Goal: Task Accomplishment & Management: Manage account settings

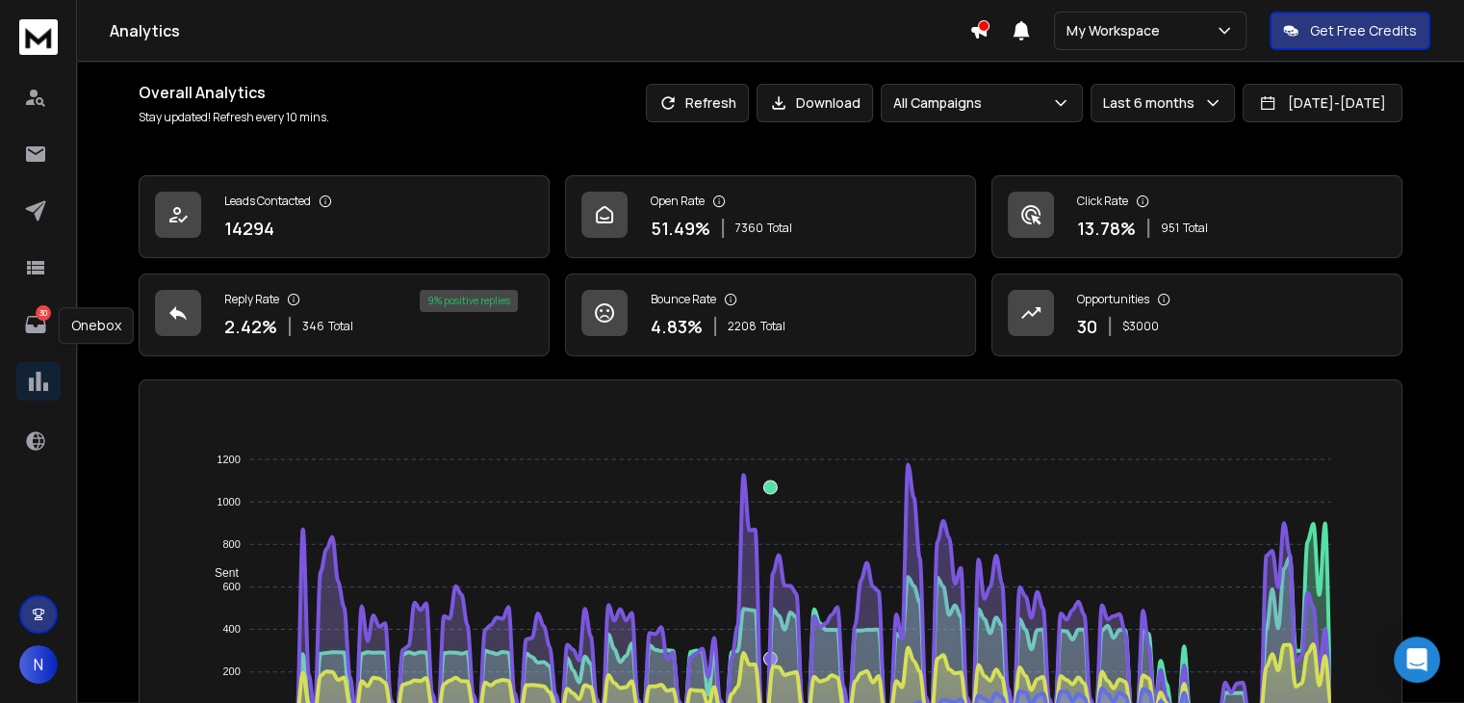
click at [45, 335] on icon at bounding box center [35, 324] width 23 height 23
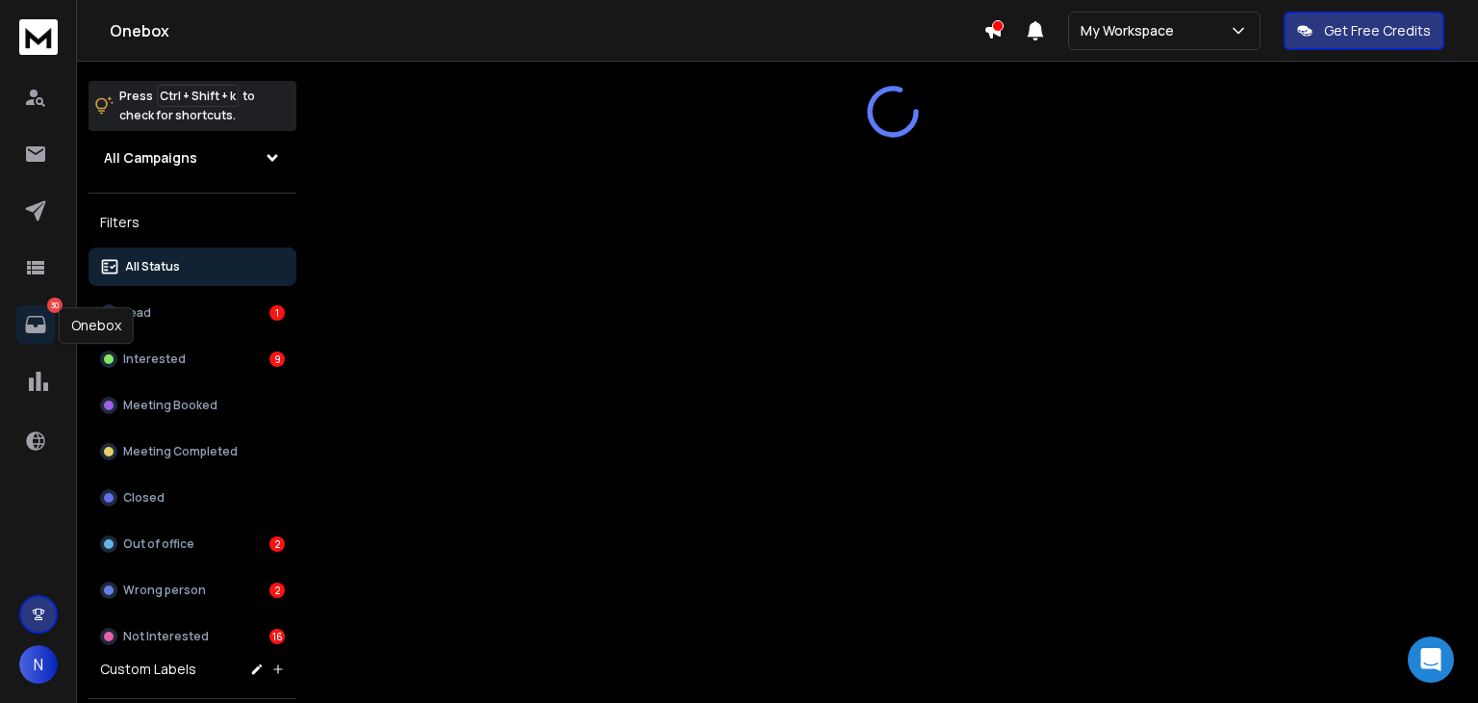
click at [45, 335] on icon at bounding box center [35, 324] width 23 height 23
click at [46, 202] on link at bounding box center [35, 211] width 38 height 38
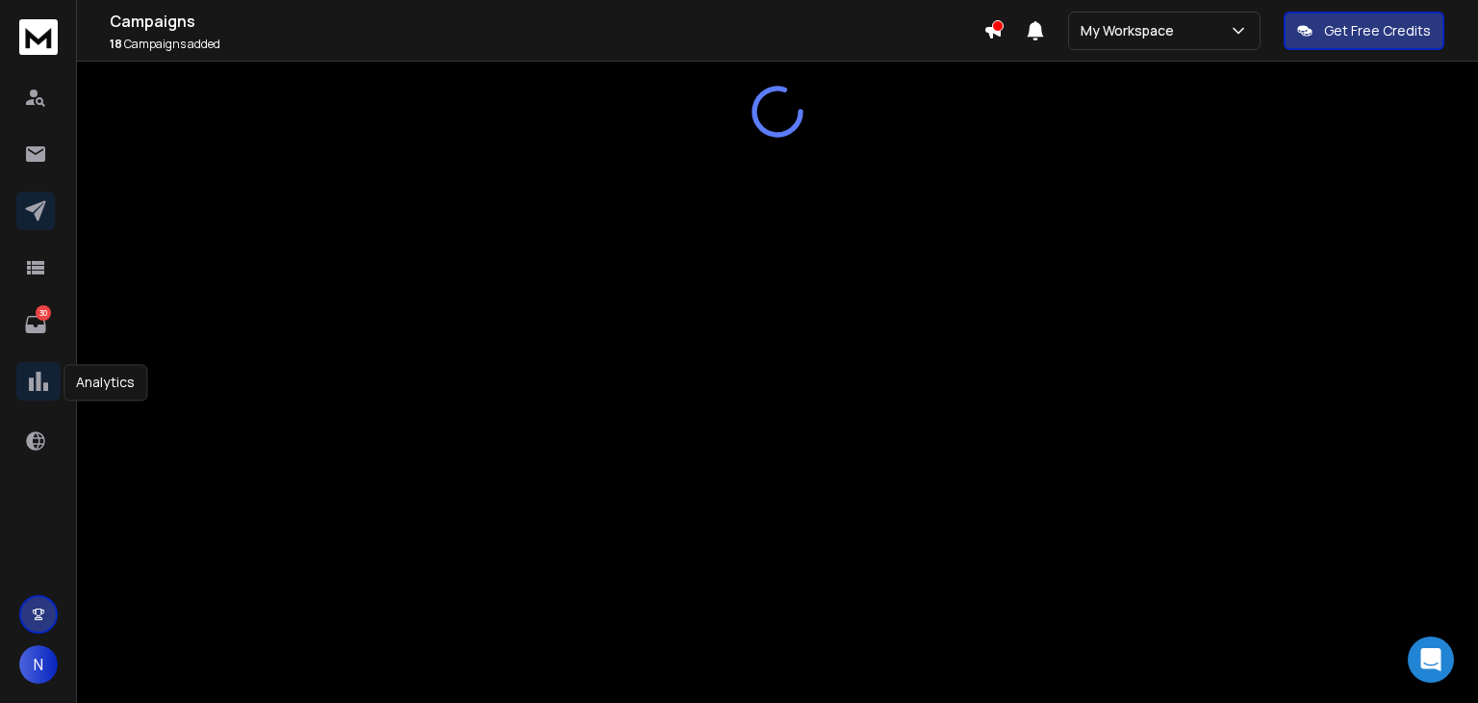
click at [42, 394] on icon at bounding box center [38, 381] width 29 height 29
click at [31, 378] on icon at bounding box center [38, 380] width 19 height 19
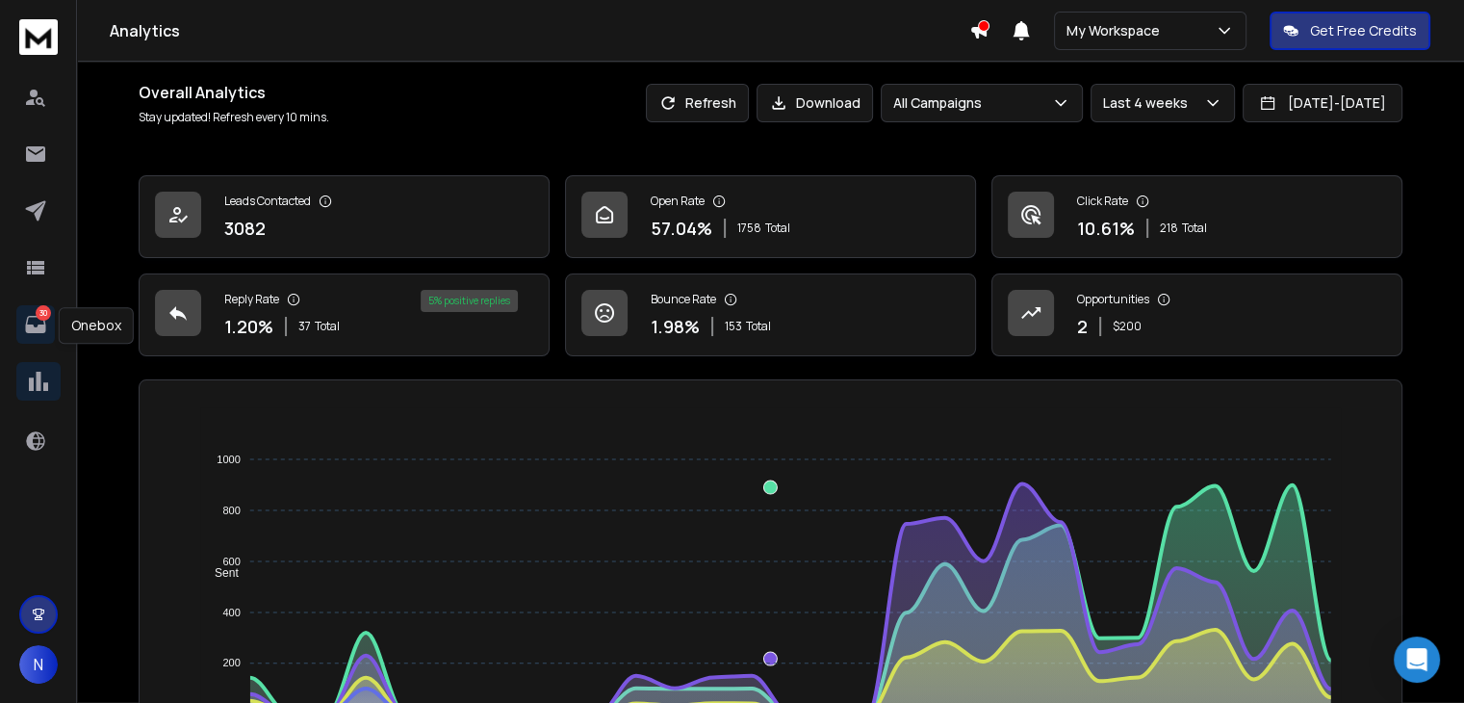
click at [46, 316] on p "30" at bounding box center [43, 312] width 15 height 15
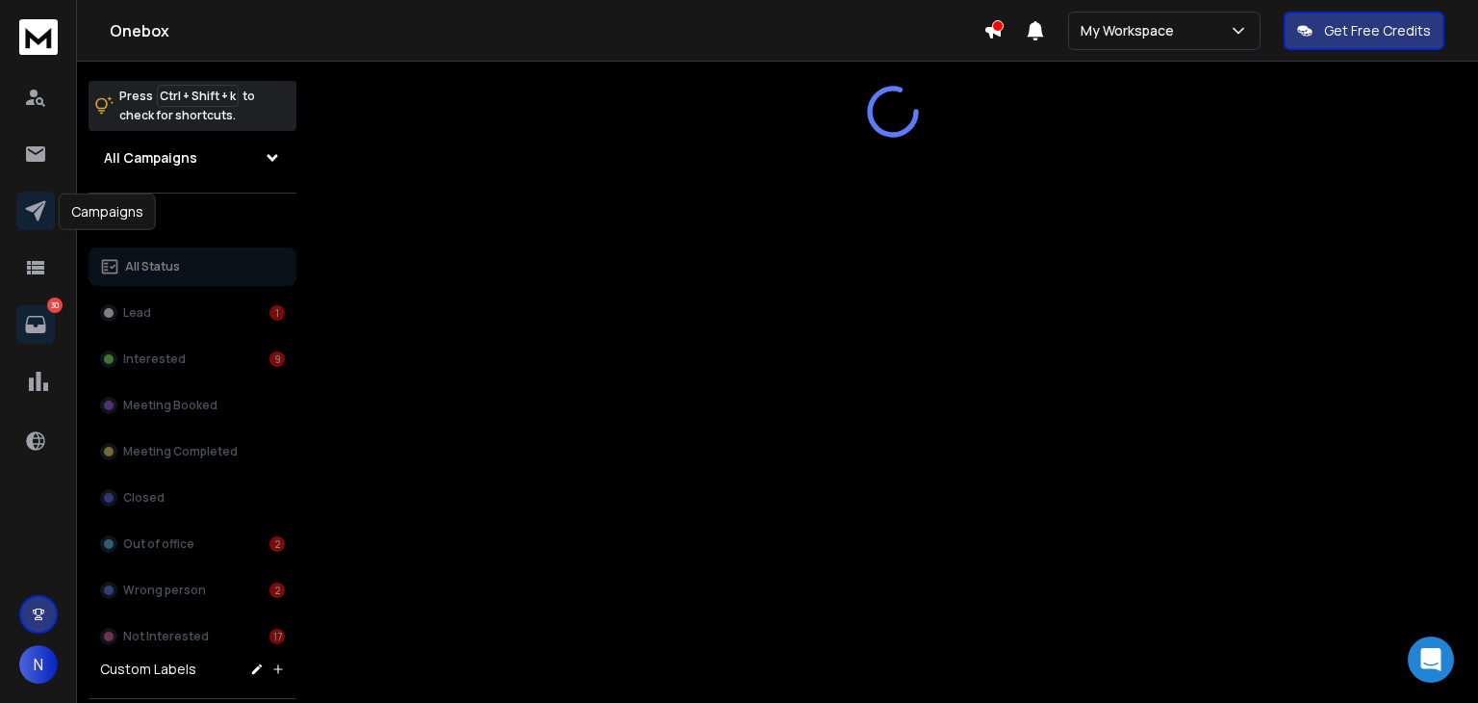
click at [38, 222] on link at bounding box center [35, 211] width 38 height 38
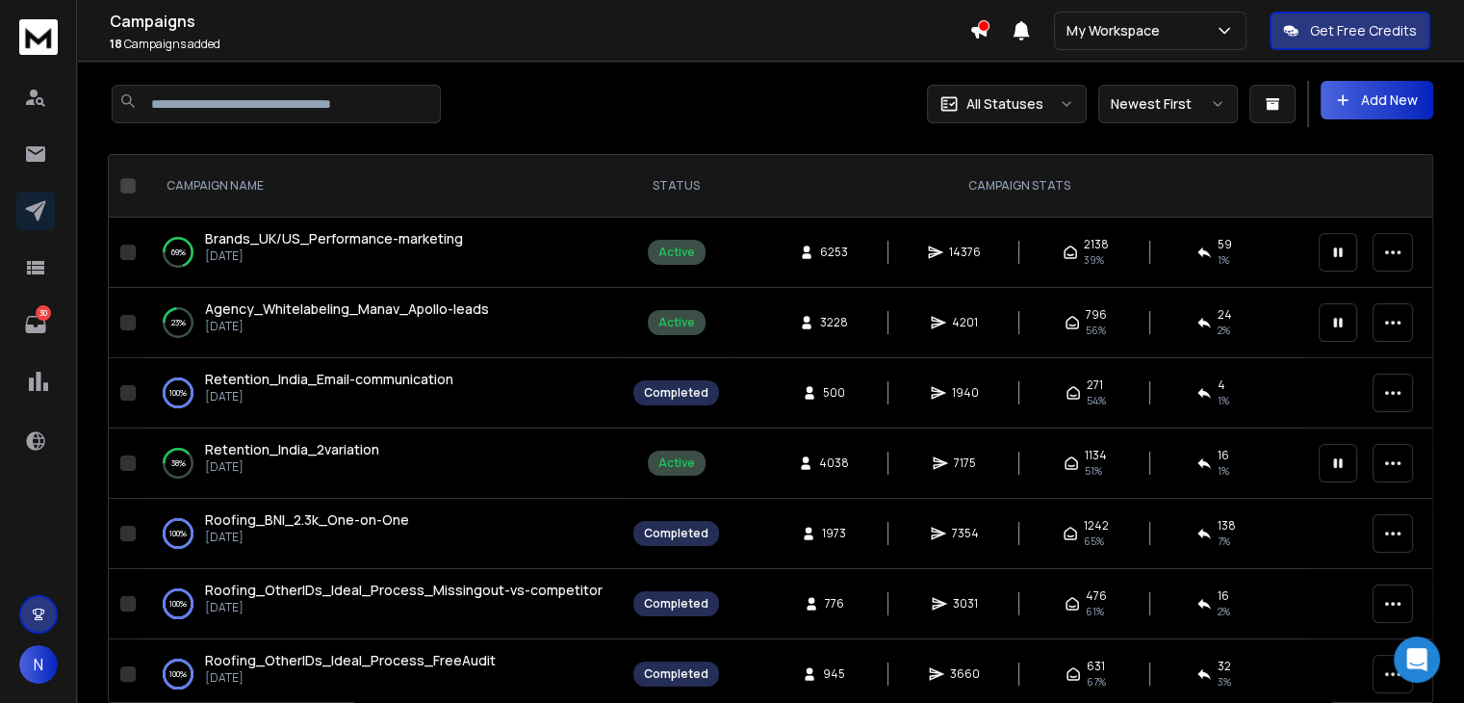
click at [585, 82] on div at bounding box center [439, 104] width 663 height 46
click at [31, 313] on icon at bounding box center [35, 324] width 23 height 23
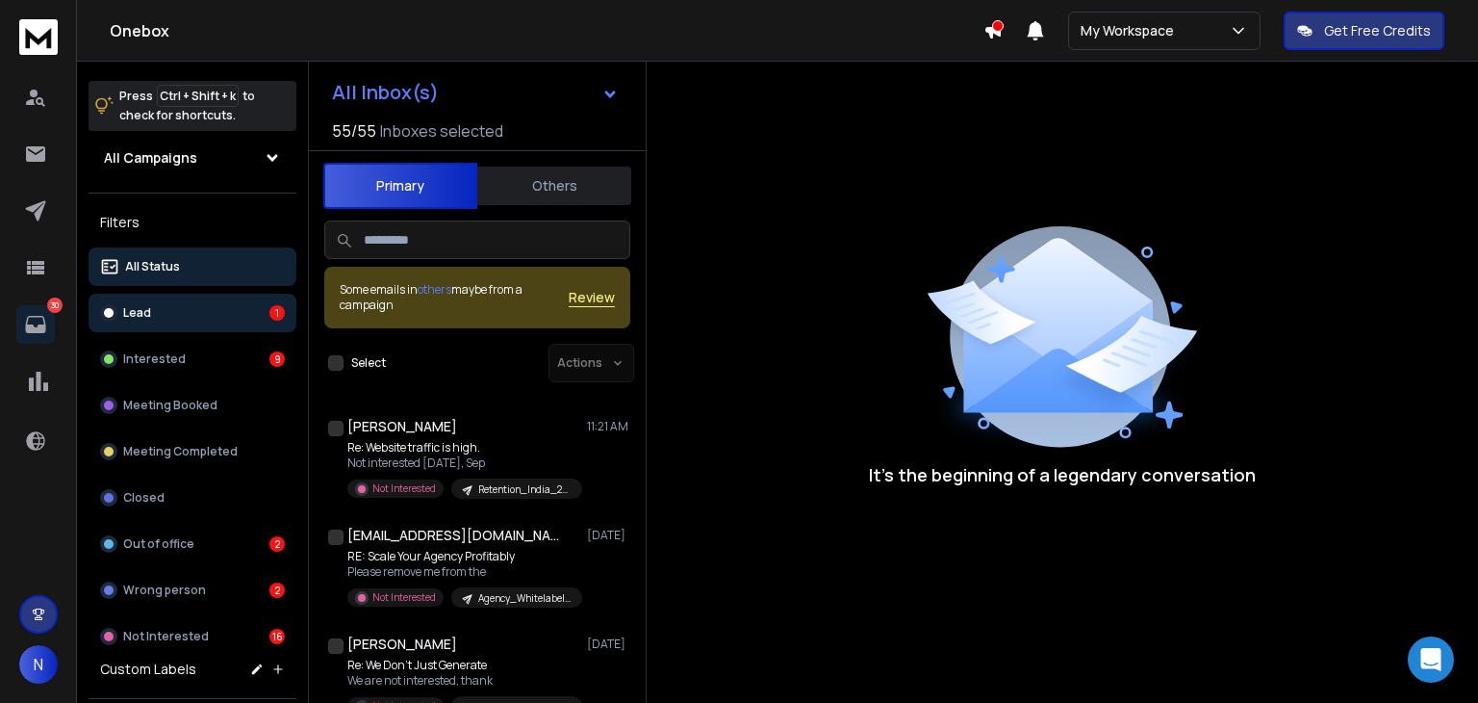
click at [193, 318] on button "Lead 1" at bounding box center [193, 313] width 208 height 38
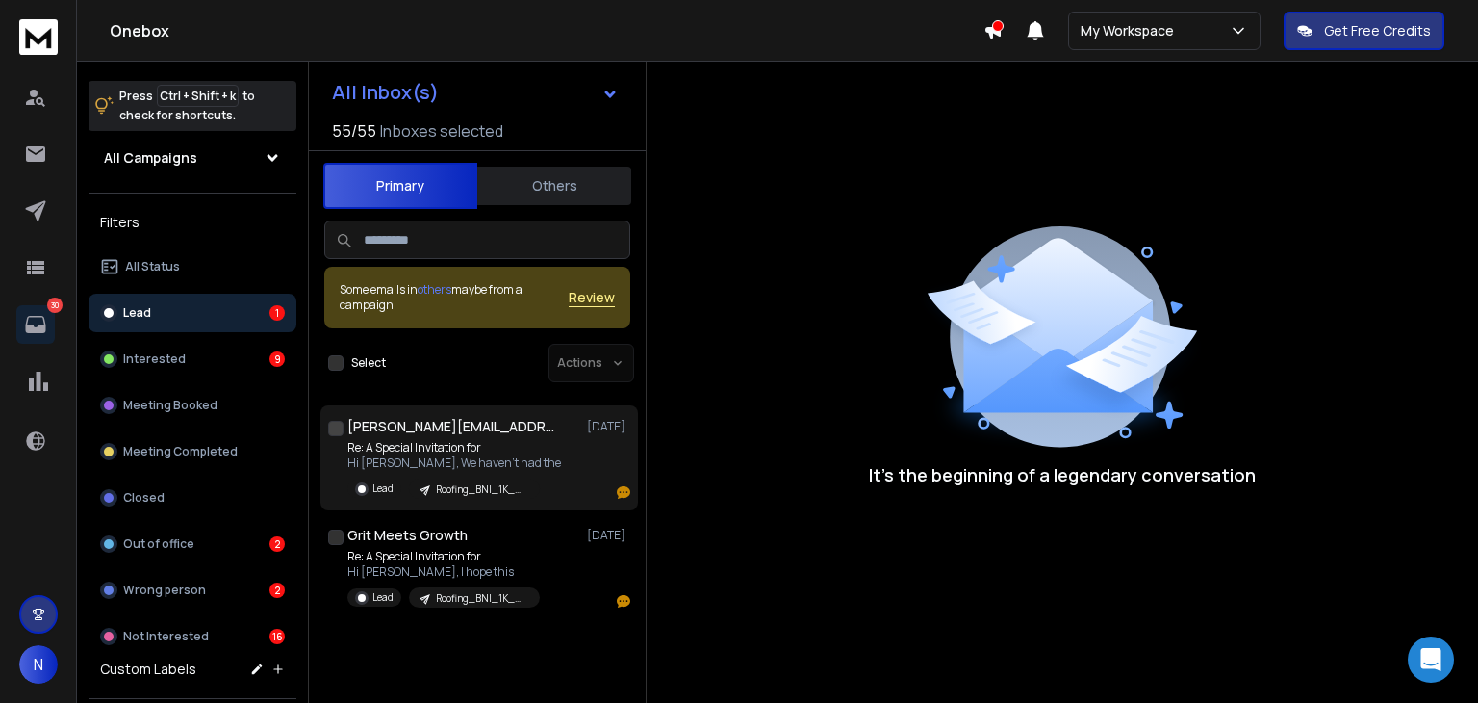
click at [524, 459] on p "Hi [PERSON_NAME], We haven’t had the" at bounding box center [454, 462] width 214 height 15
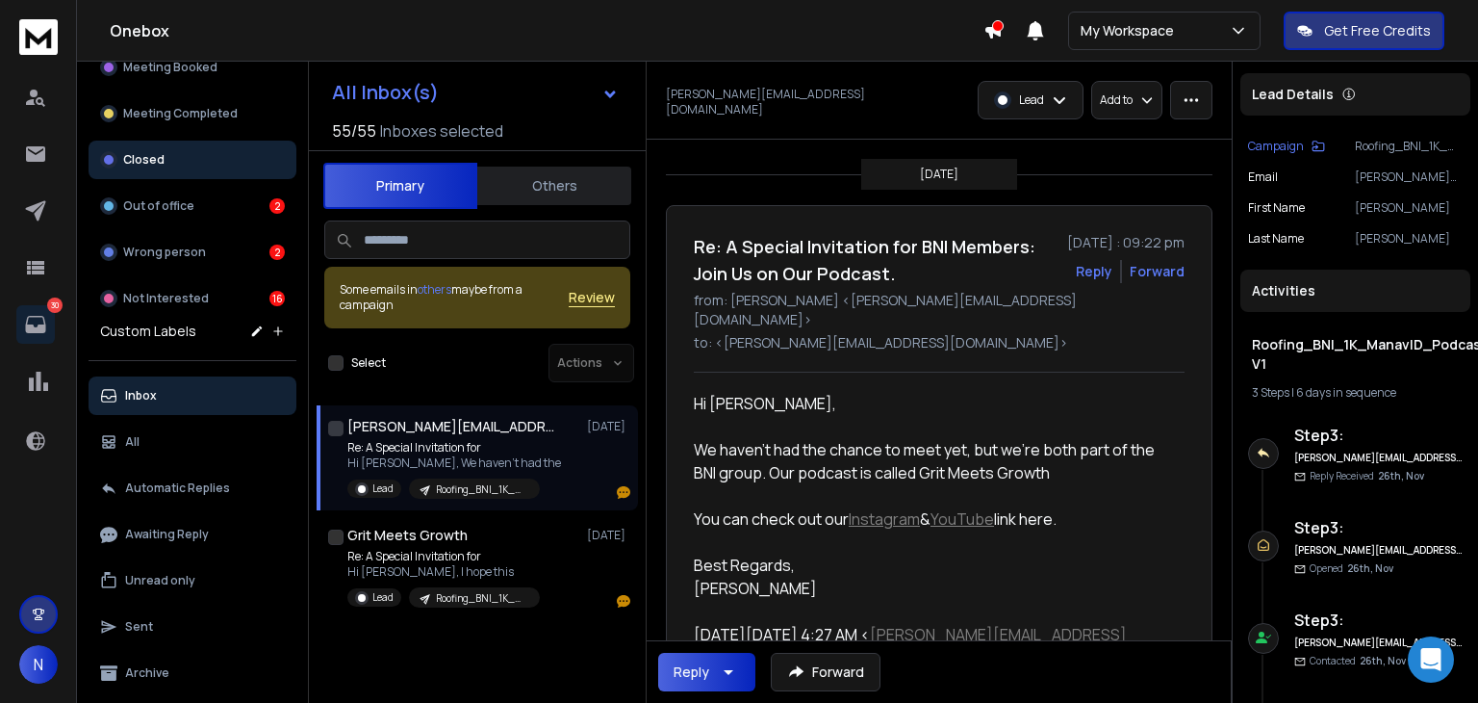
scroll to position [358, 0]
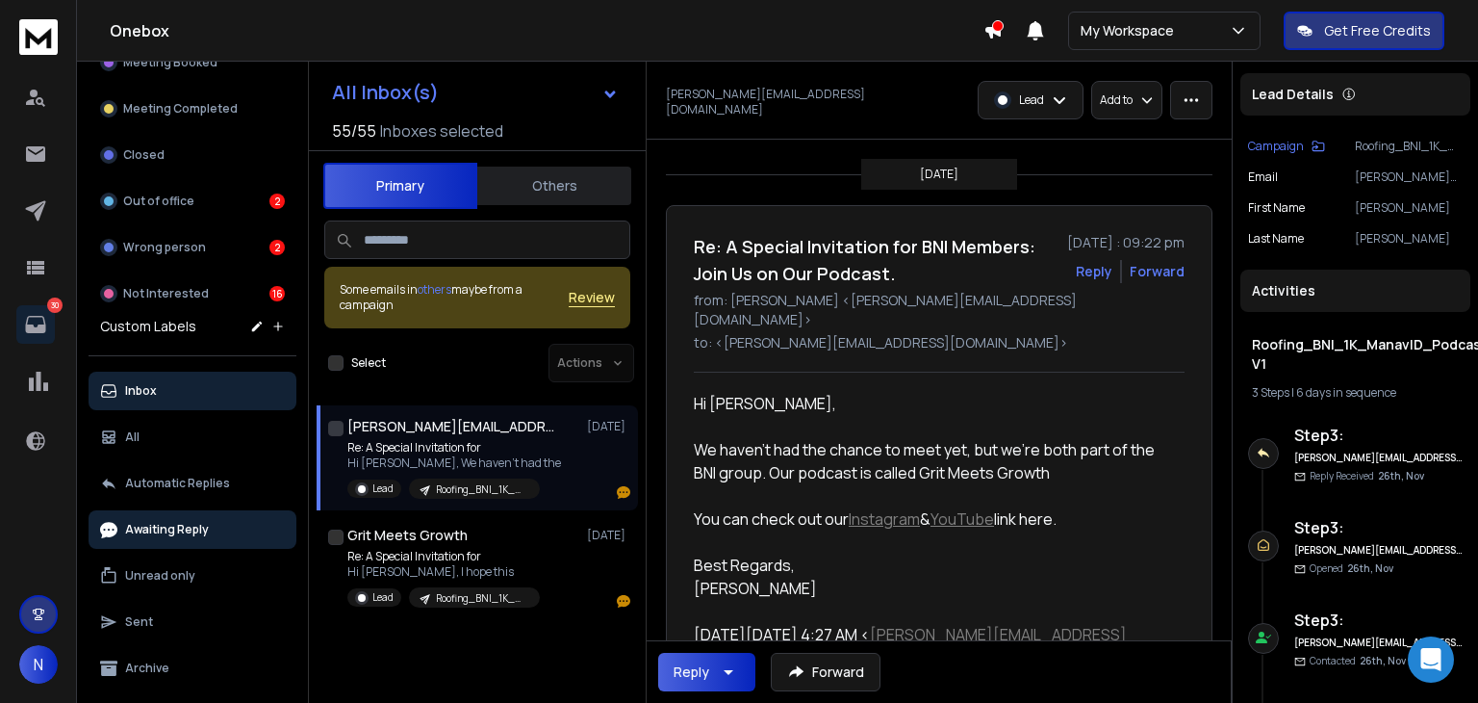
click at [196, 522] on p "Awaiting Reply" at bounding box center [167, 529] width 84 height 15
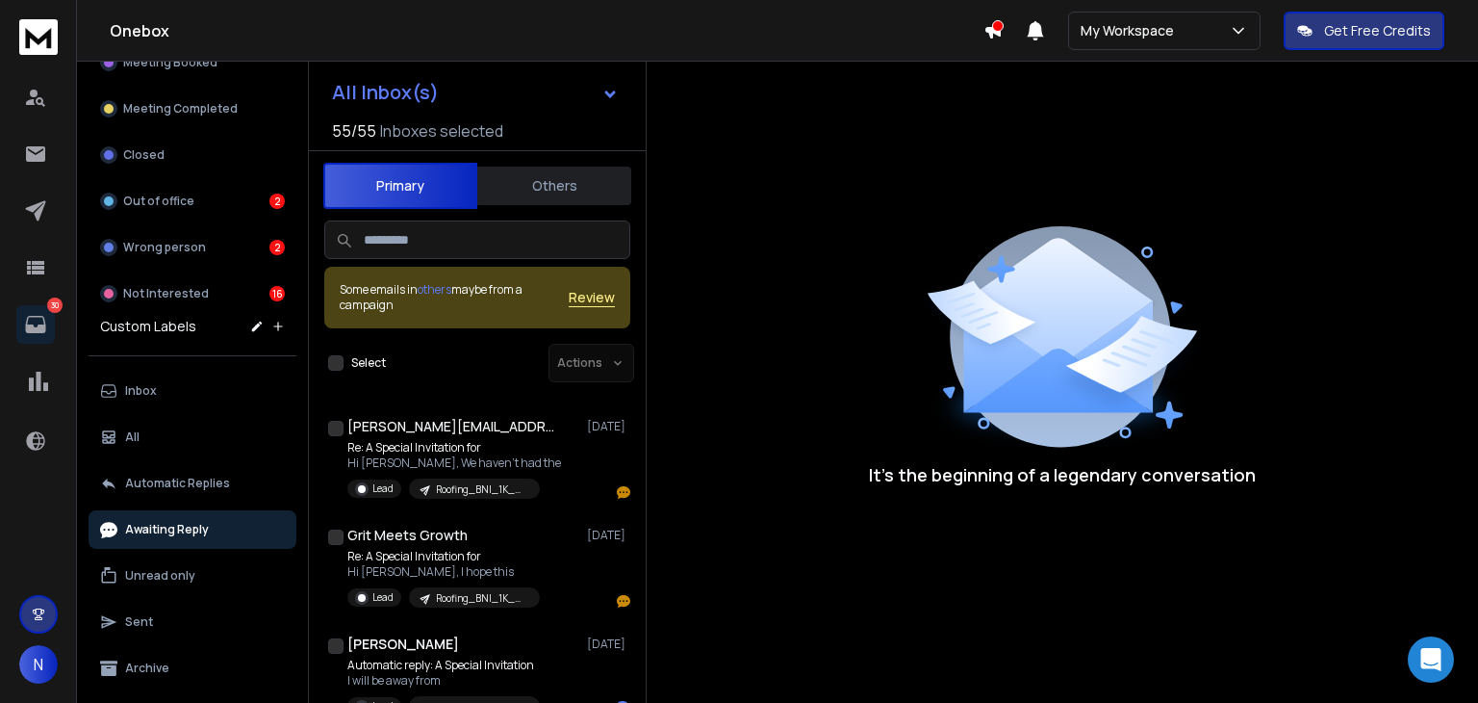
click at [241, 400] on div "Inbox All Automatic Replies Awaiting Reply Unread only Sent Archive" at bounding box center [193, 529] width 208 height 316
click at [179, 424] on button "All" at bounding box center [193, 437] width 208 height 38
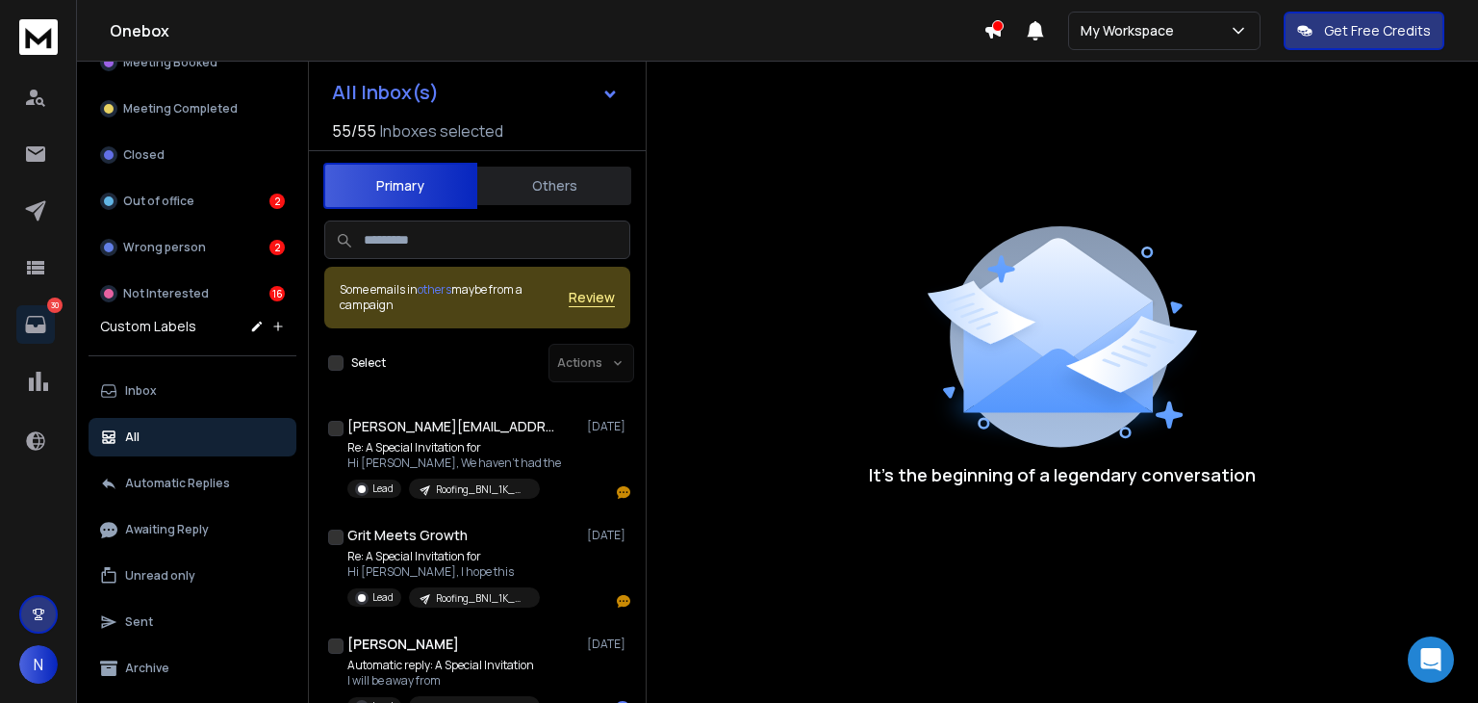
click at [181, 372] on button "Inbox" at bounding box center [193, 390] width 208 height 38
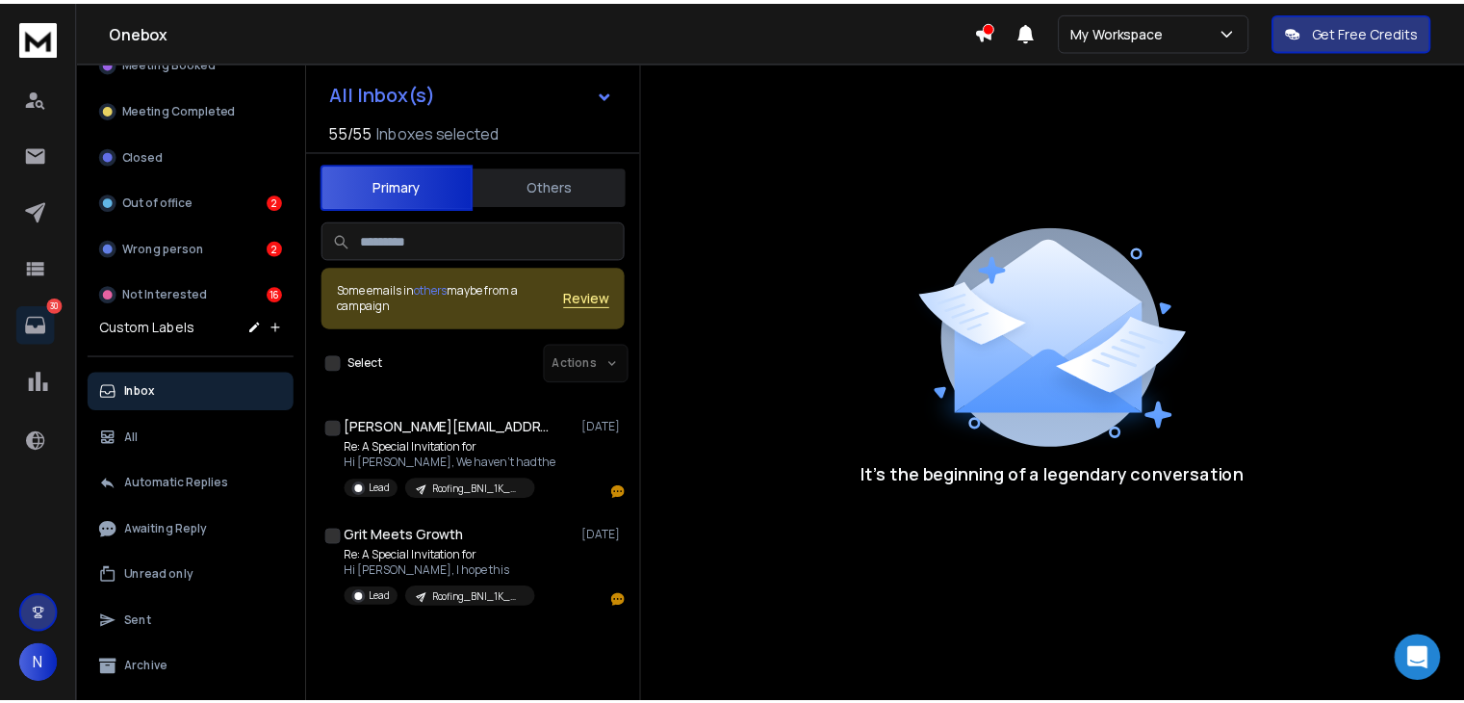
scroll to position [346, 0]
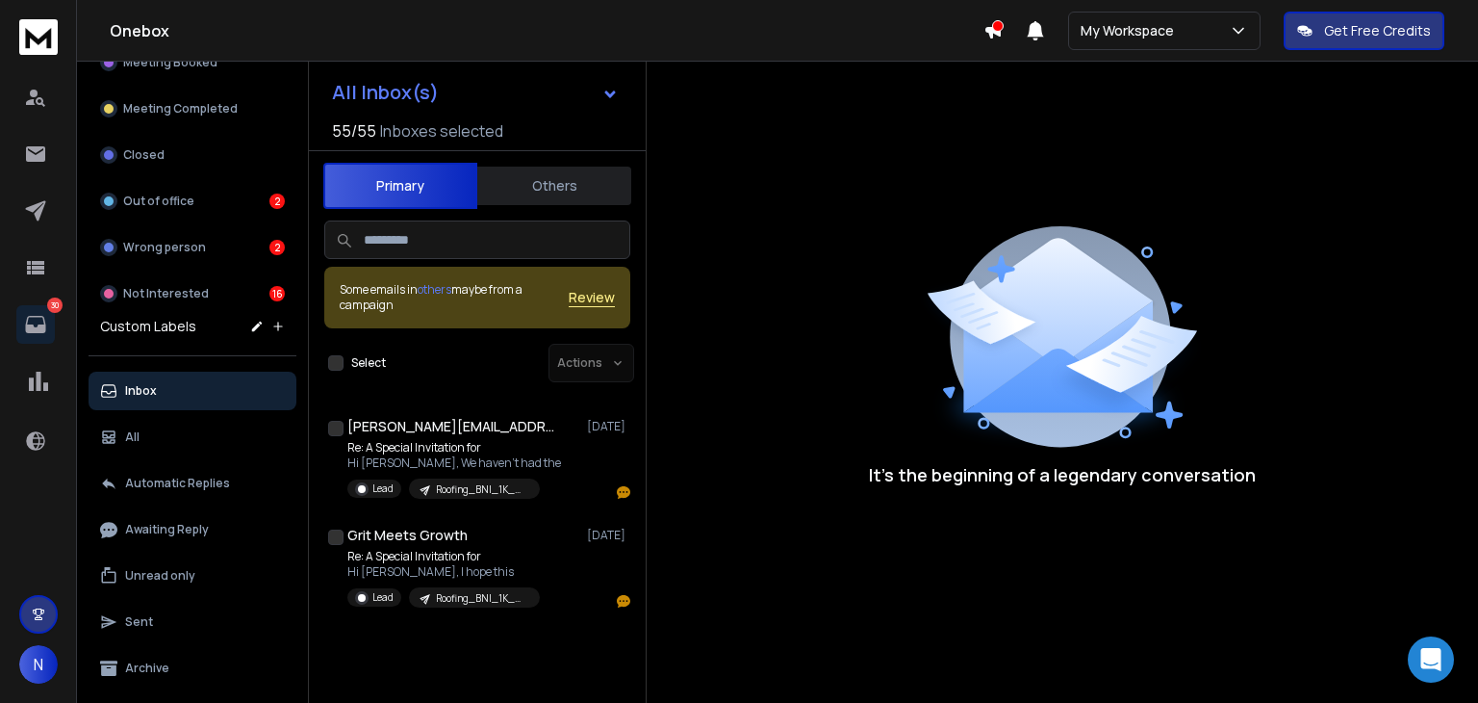
click at [275, 320] on icon at bounding box center [277, 325] width 13 height 13
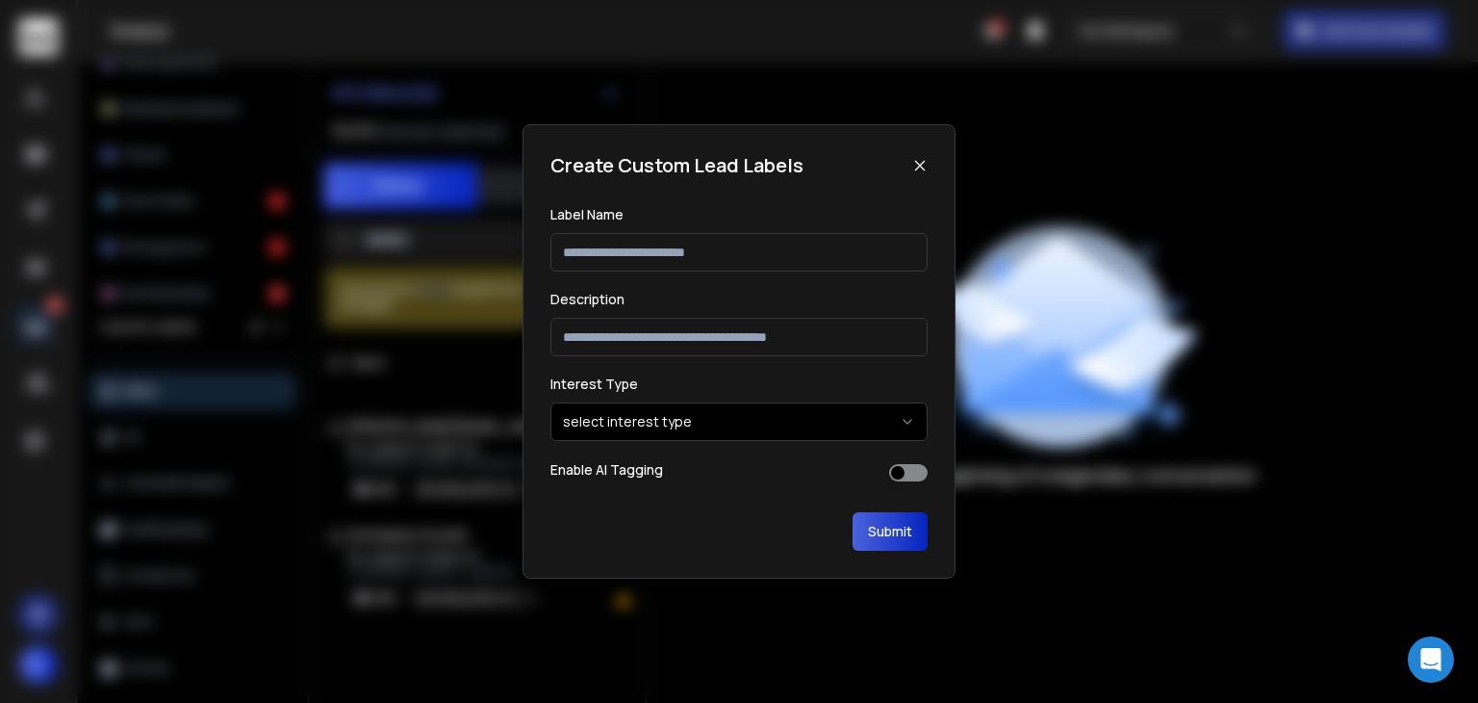
click at [751, 251] on input "Label Name" at bounding box center [738, 252] width 377 height 38
click at [604, 318] on input "Description" at bounding box center [738, 337] width 377 height 38
click at [746, 512] on div "Submit" at bounding box center [738, 531] width 377 height 38
click at [729, 431] on button "select interest type" at bounding box center [738, 421] width 377 height 38
click at [607, 575] on div "Create Custom Lead Labels Label Name Description Interest Type select interest …" at bounding box center [739, 351] width 433 height 454
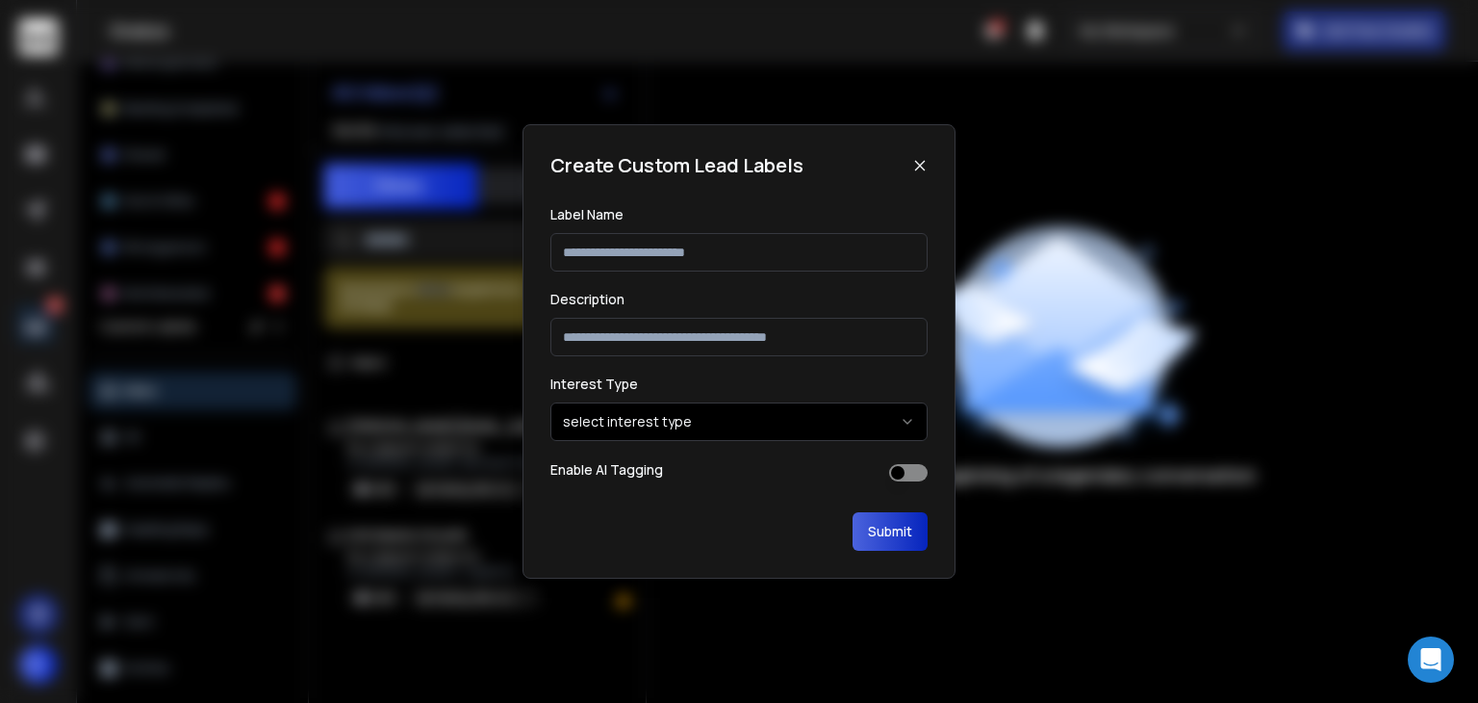
click at [384, 376] on div "Create Custom Lead Labels Label Name Description Interest Type select interest …" at bounding box center [739, 351] width 1478 height 493
click at [920, 166] on icon at bounding box center [920, 166] width 11 height 11
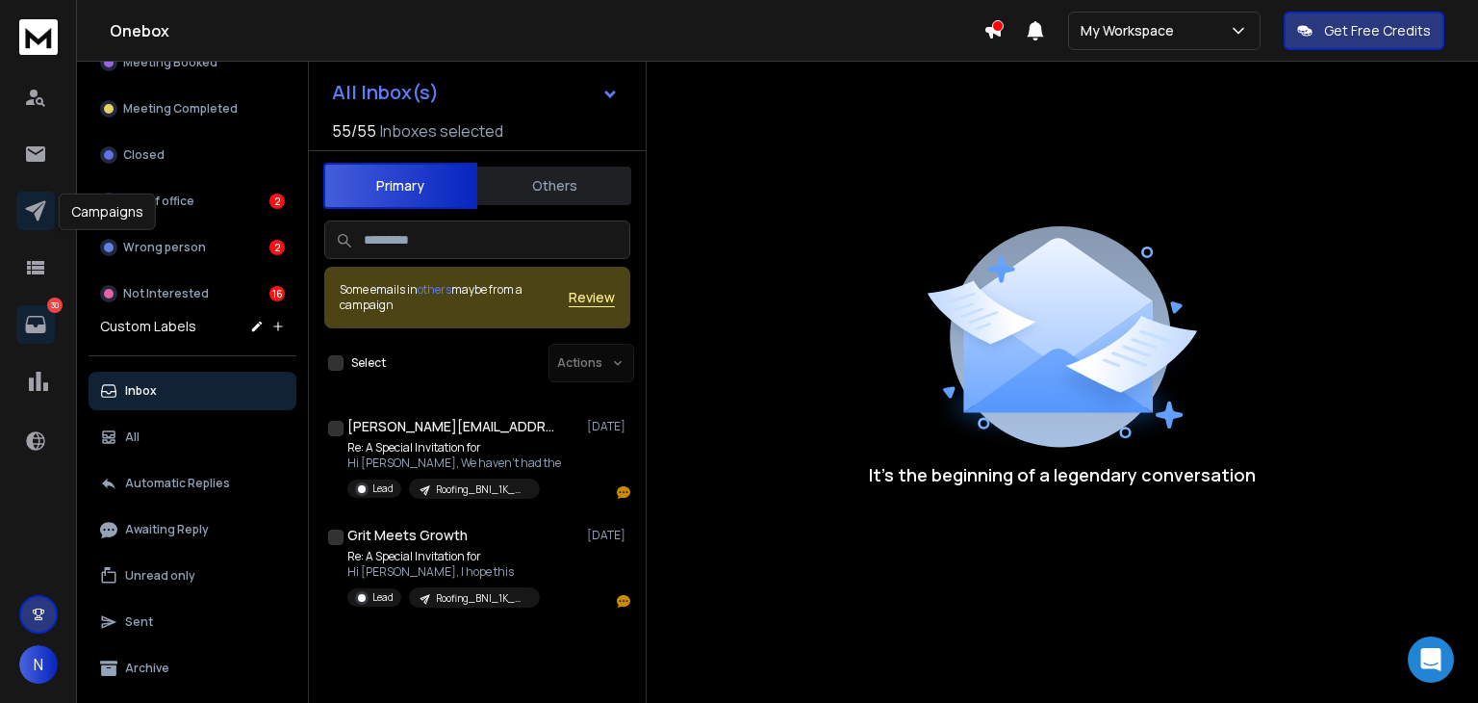
click at [40, 204] on icon at bounding box center [35, 210] width 20 height 20
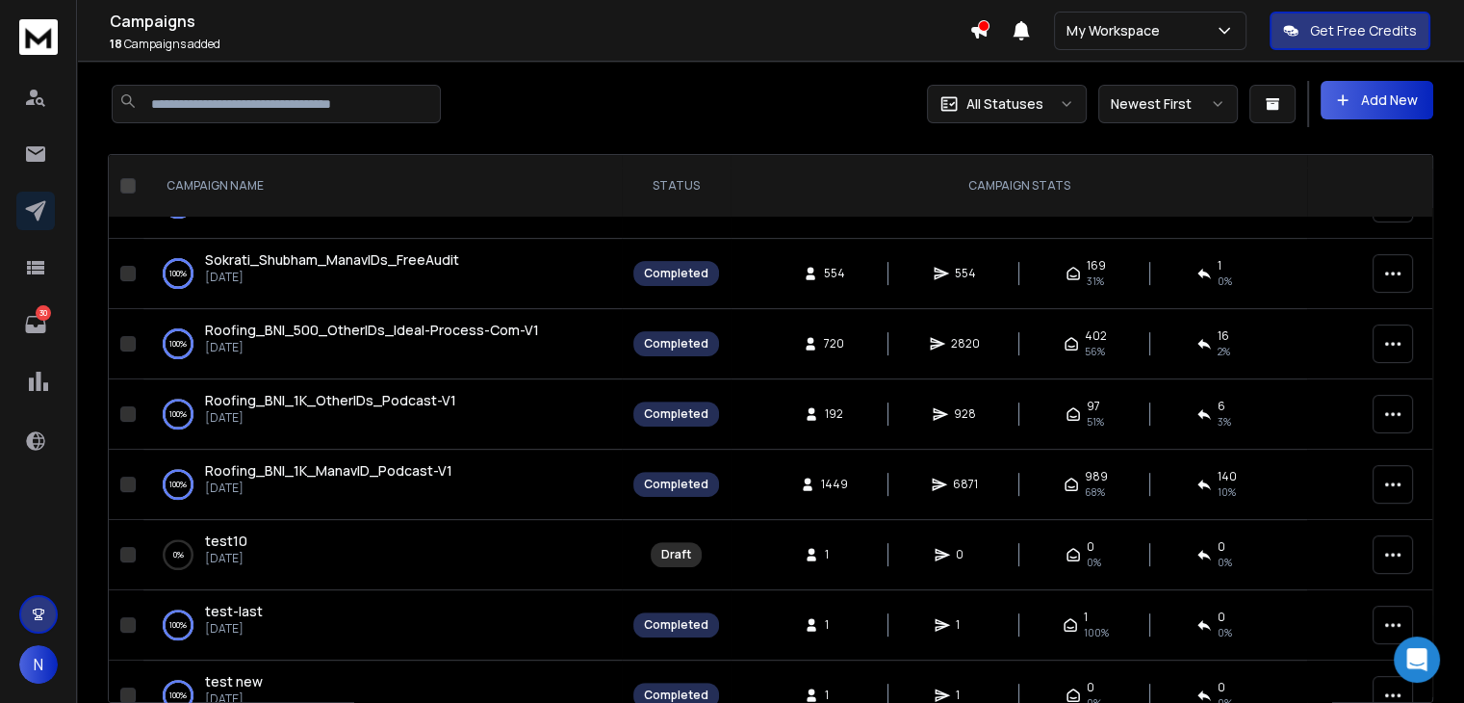
scroll to position [706, 0]
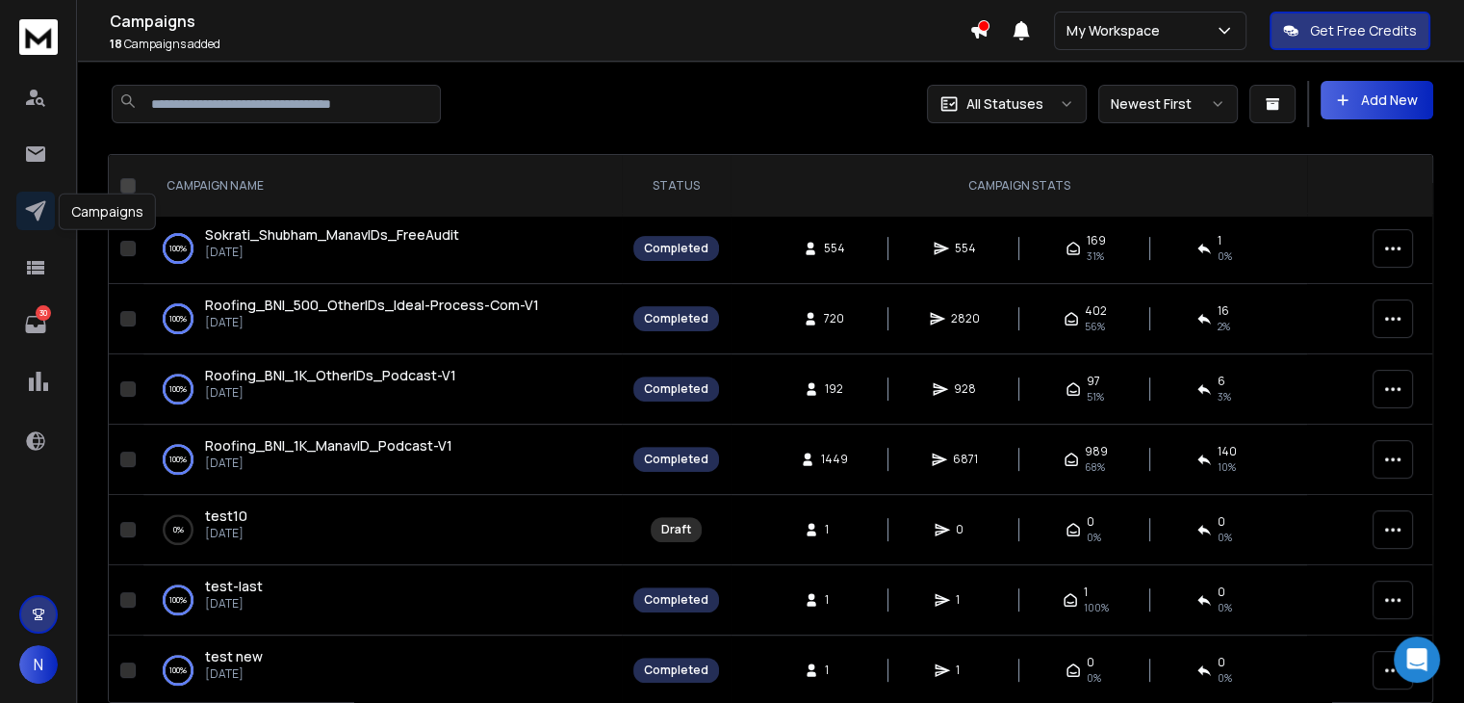
click at [1235, 635] on td "1 1 0 0% 0 0 %" at bounding box center [1018, 670] width 576 height 70
